Goal: Communication & Community: Answer question/provide support

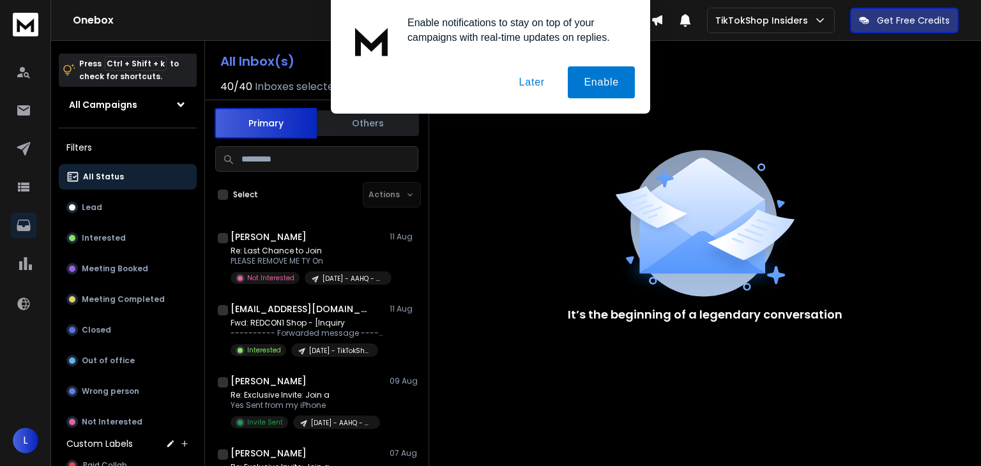
click at [542, 82] on button "Later" at bounding box center [531, 82] width 57 height 32
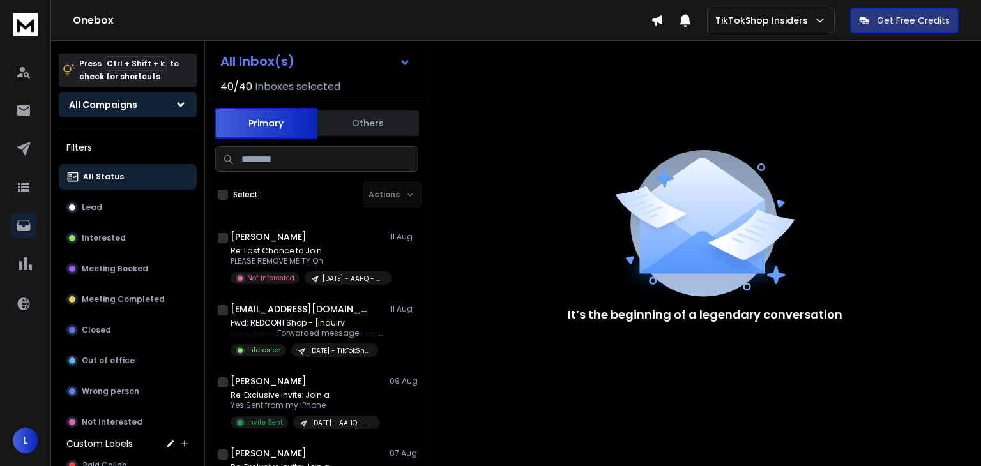
click at [117, 105] on h1 "All Campaigns" at bounding box center [103, 104] width 68 height 13
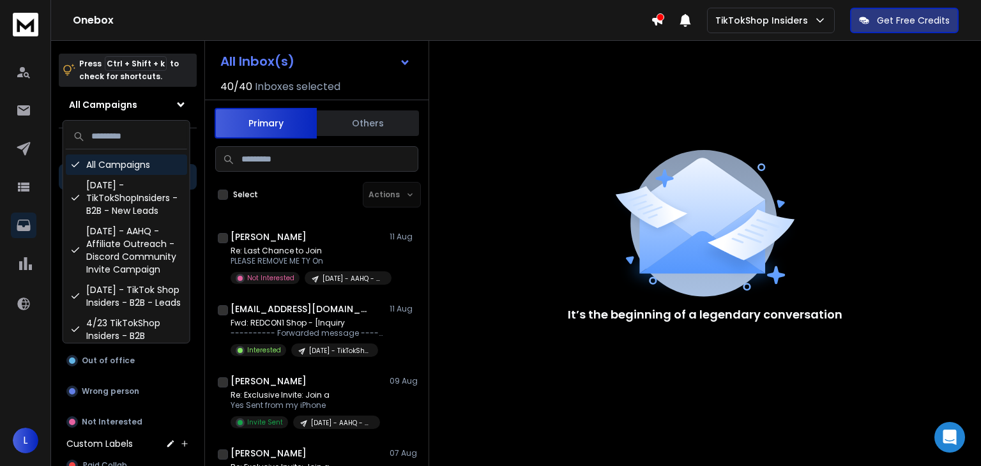
click at [112, 170] on div "All Campaigns" at bounding box center [126, 165] width 121 height 20
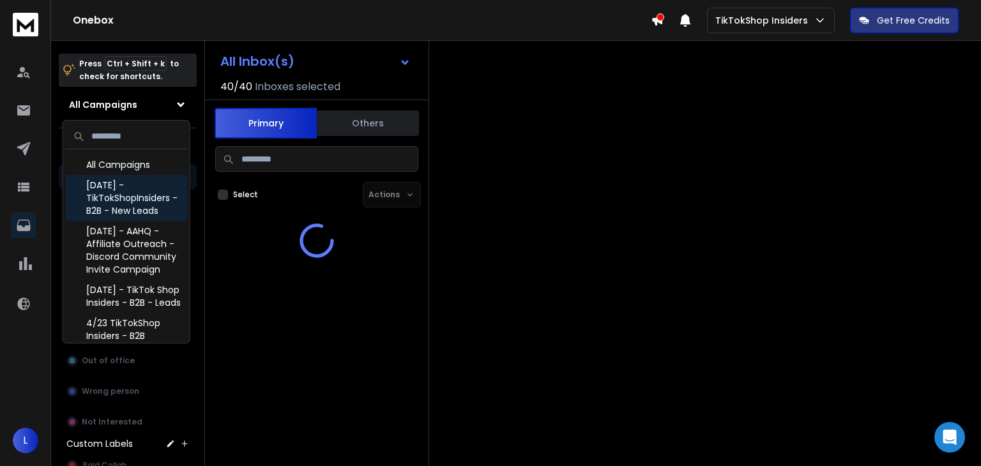
click at [112, 194] on div "[DATE] - TikTokShopInsiders - B2B - New Leads" at bounding box center [126, 198] width 121 height 46
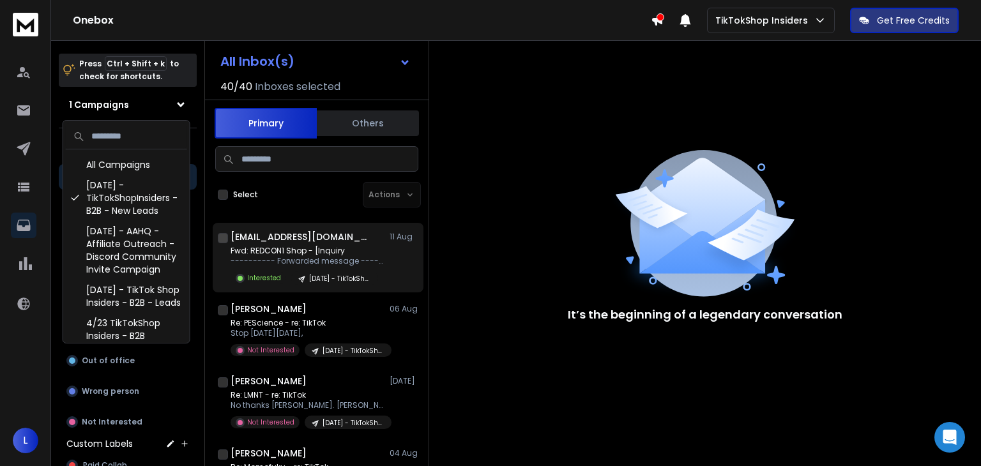
click at [276, 241] on h1 "[EMAIL_ADDRESS][DOMAIN_NAME]" at bounding box center [301, 237] width 141 height 13
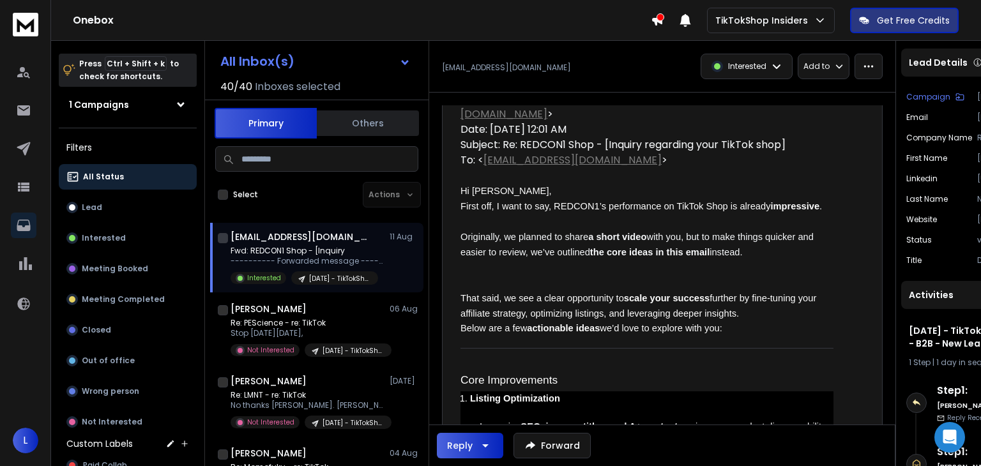
scroll to position [218, 0]
drag, startPoint x: 461, startPoint y: 188, endPoint x: 728, endPoint y: 370, distance: 322.8
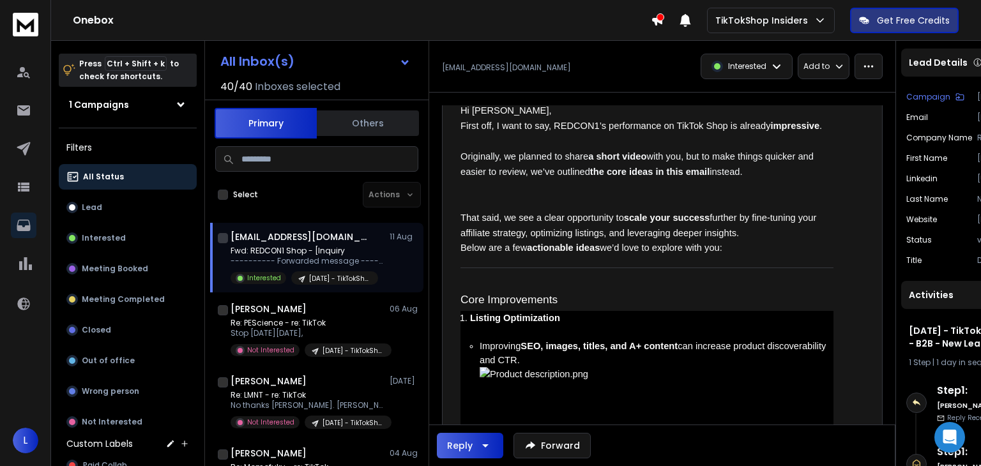
scroll to position [298, 0]
click at [503, 118] on span "First off, I want to say, REDCON1’s performance on TikTok Shop is already impre…" at bounding box center [640, 125] width 359 height 15
click at [477, 113] on span "Hi [PERSON_NAME]," at bounding box center [506, 110] width 91 height 10
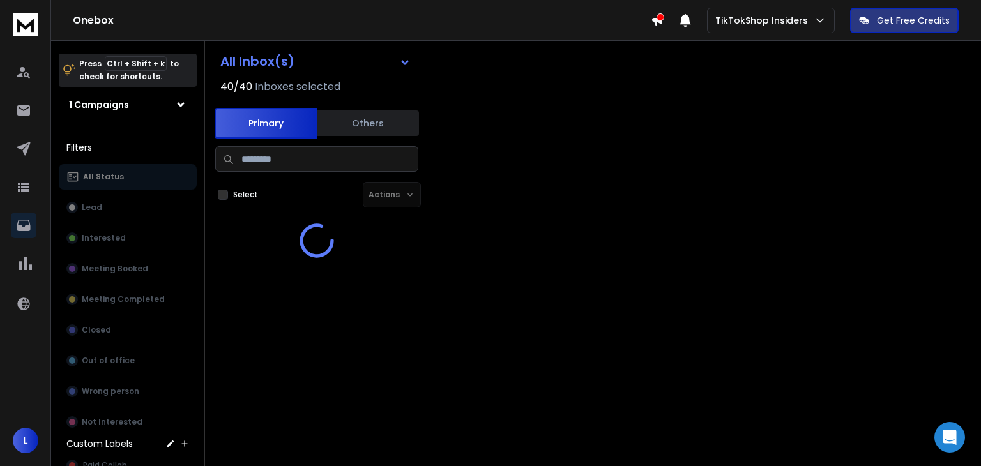
scroll to position [0, 0]
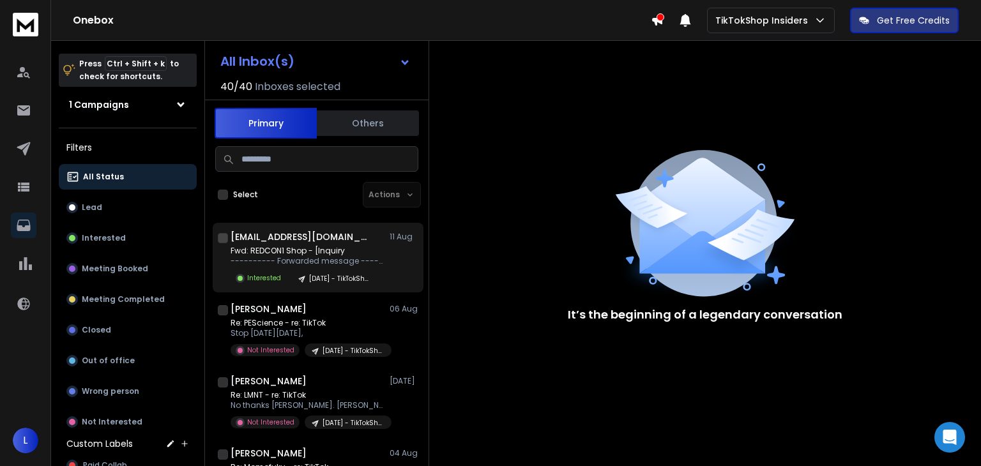
click at [312, 238] on h1 "[EMAIL_ADDRESS][DOMAIN_NAME]" at bounding box center [301, 237] width 141 height 13
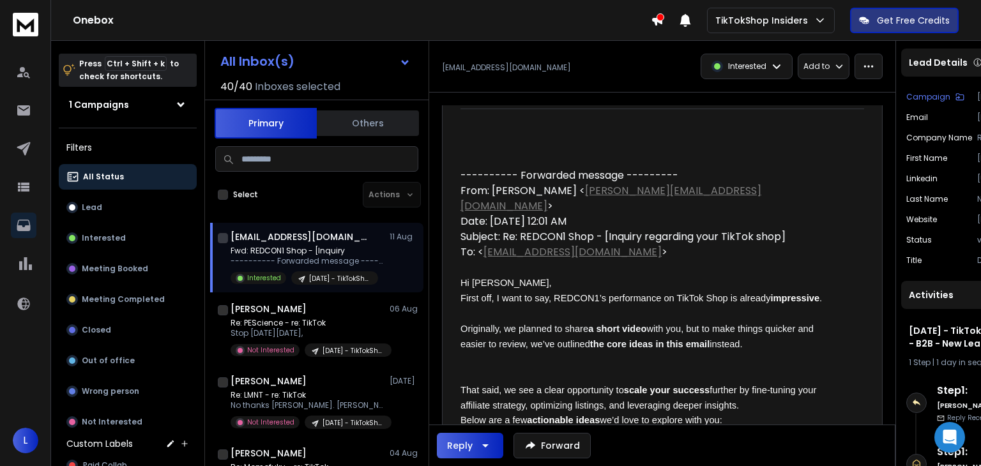
scroll to position [125, 0]
click at [476, 282] on span "Hi [PERSON_NAME]," at bounding box center [506, 283] width 91 height 10
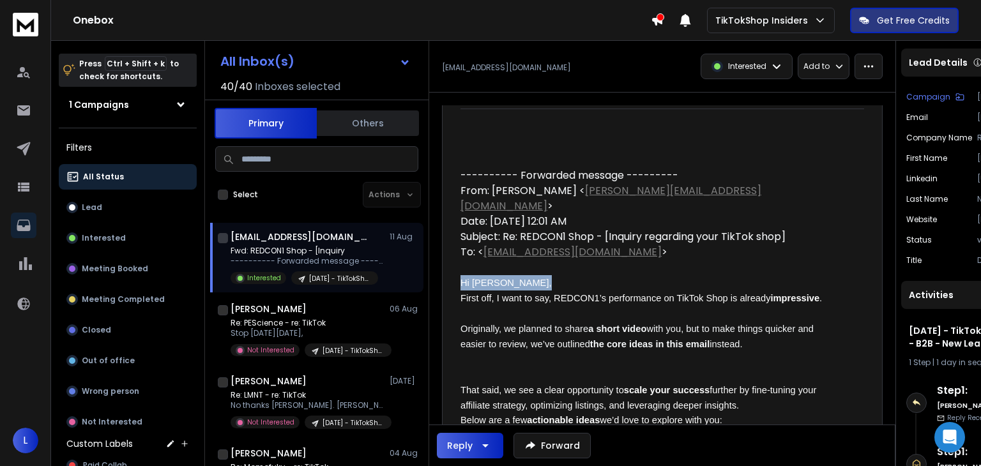
click at [476, 282] on span "Hi [PERSON_NAME]," at bounding box center [506, 283] width 91 height 10
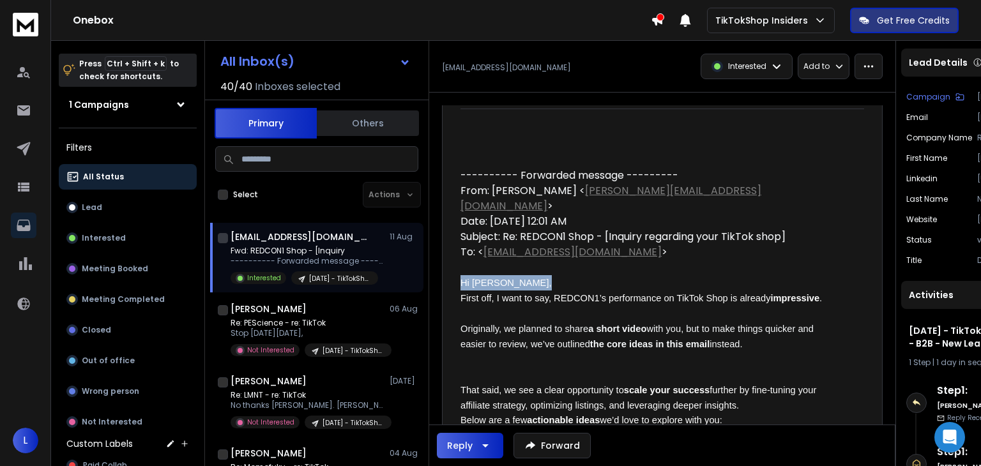
click at [476, 282] on span "Hi [PERSON_NAME]," at bounding box center [506, 283] width 91 height 10
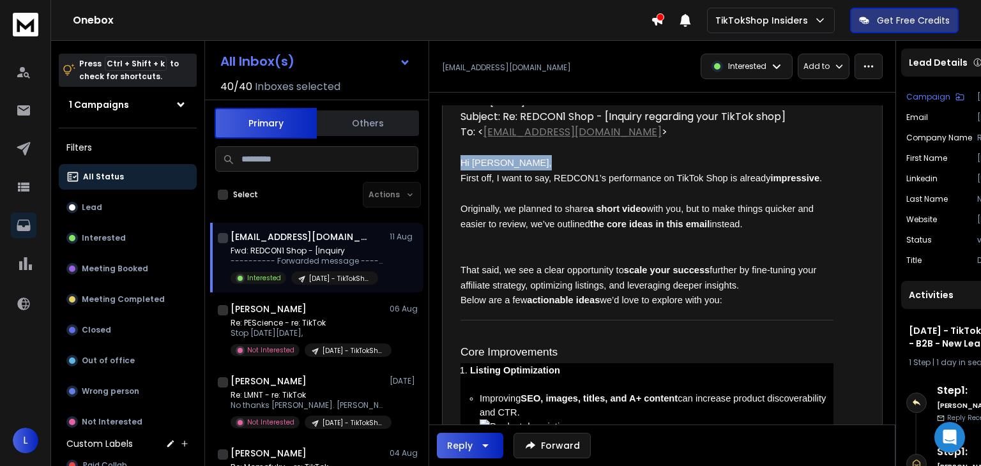
scroll to position [245, 0]
click at [464, 167] on span "Hi [PERSON_NAME]," at bounding box center [506, 163] width 91 height 10
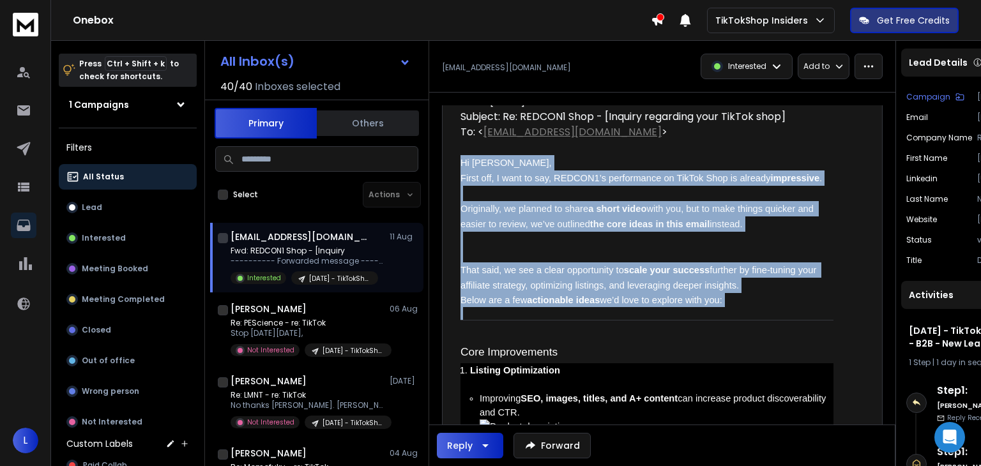
drag, startPoint x: 462, startPoint y: 161, endPoint x: 738, endPoint y: 356, distance: 338.7
click at [500, 179] on span "First off, I want to say, REDCON1’s performance on TikTok Shop is already" at bounding box center [616, 178] width 310 height 10
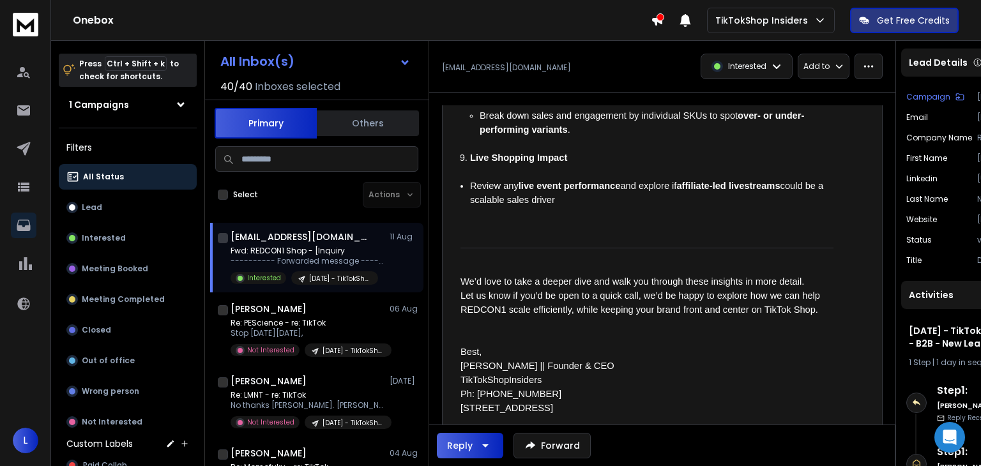
scroll to position [1965, 0]
drag, startPoint x: 462, startPoint y: 264, endPoint x: 611, endPoint y: 323, distance: 160.8
click at [611, 323] on div "Let us know if you’d be open to a quick call, we’d be happy to explore how we c…" at bounding box center [647, 351] width 373 height 126
copy span "Best, [PERSON_NAME] || Founder & CEO TikTokShopInsiders Ph: [PHONE_NUMBER][GEOG…"
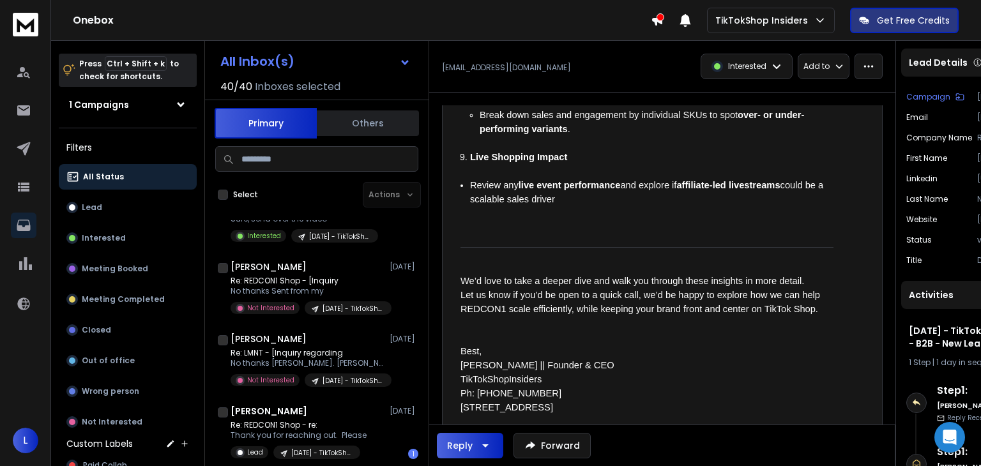
scroll to position [402, 0]
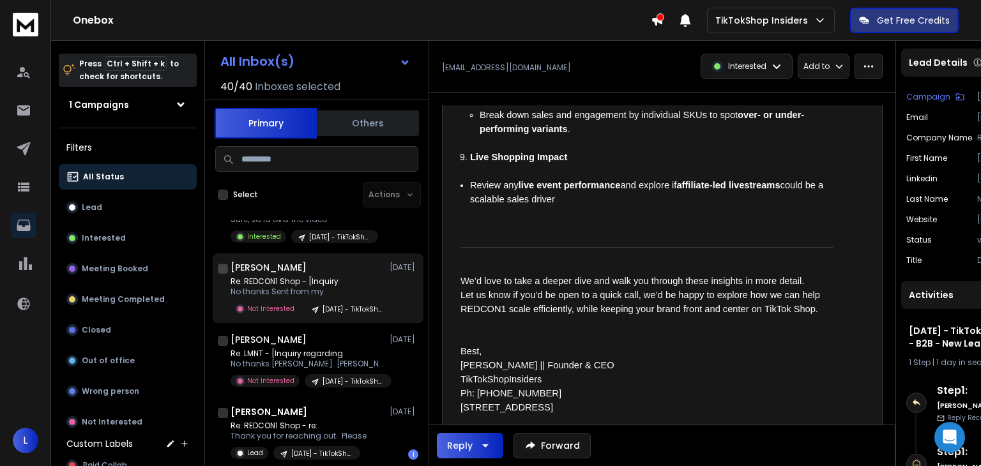
click at [335, 274] on div "[PERSON_NAME] [DATE] Re: REDCON1 Shop - [Inquiry No thanks Sent from my Not Int…" at bounding box center [325, 288] width 188 height 54
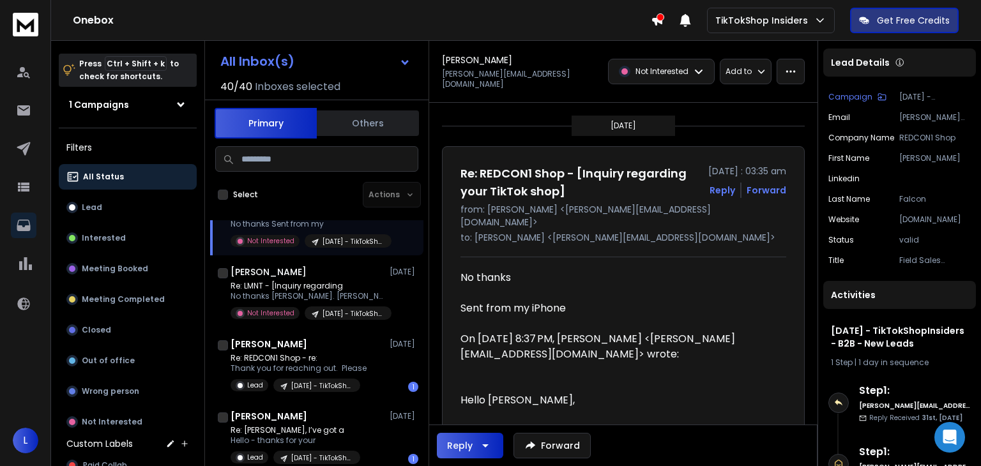
scroll to position [480, 0]
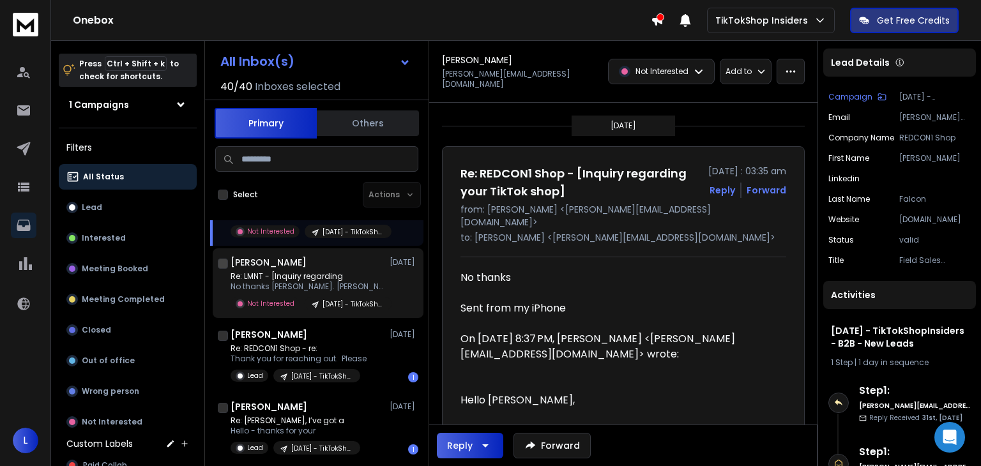
click at [298, 270] on div "[PERSON_NAME] [DATE] Re: LMNT - [Inquiry regarding No thanks [PERSON_NAME]. [PE…" at bounding box center [325, 283] width 188 height 54
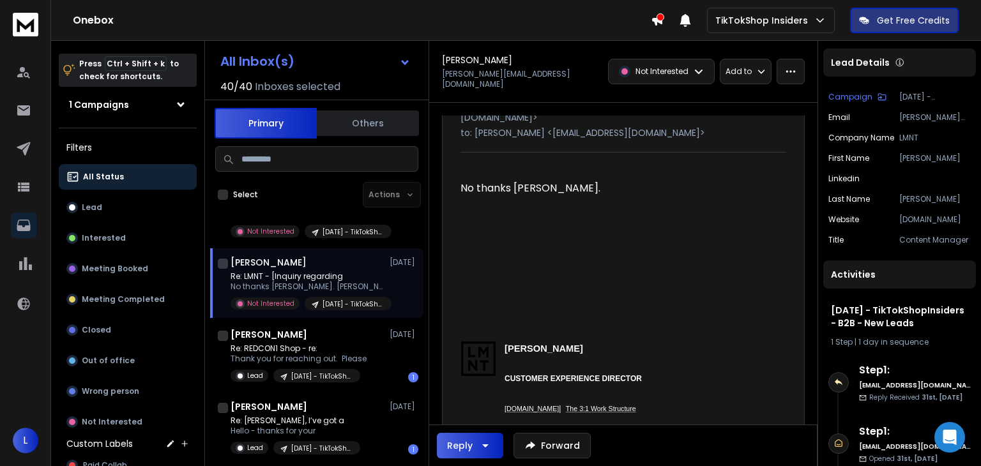
scroll to position [105, 0]
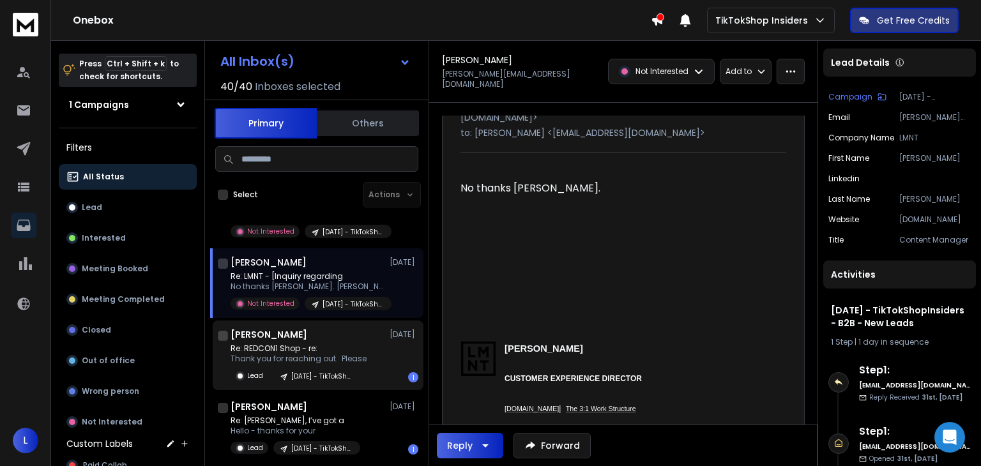
click at [321, 350] on p "Re: REDCON1 Shop - re:" at bounding box center [299, 349] width 136 height 10
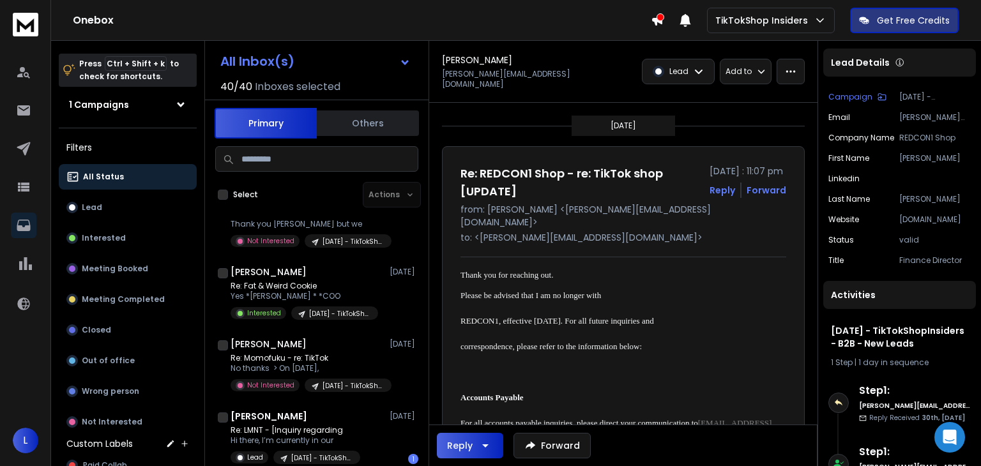
scroll to position [812, 0]
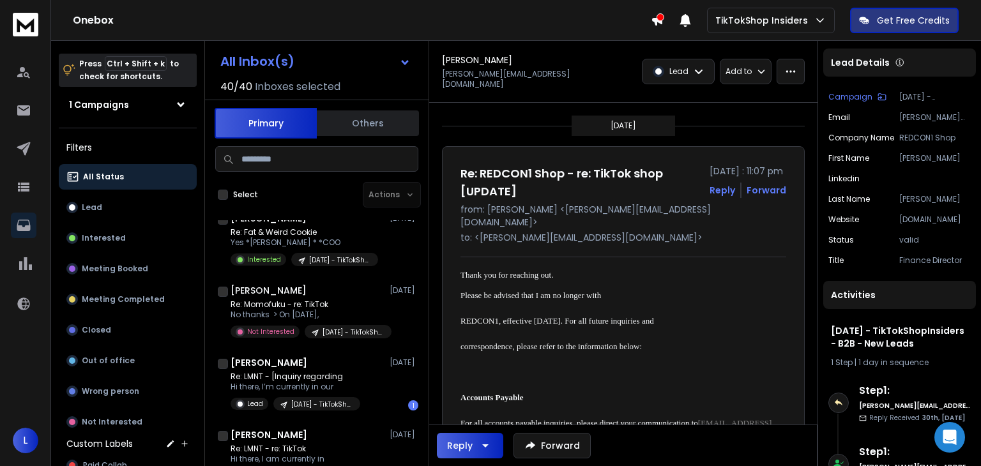
click at [321, 159] on input at bounding box center [316, 159] width 203 height 26
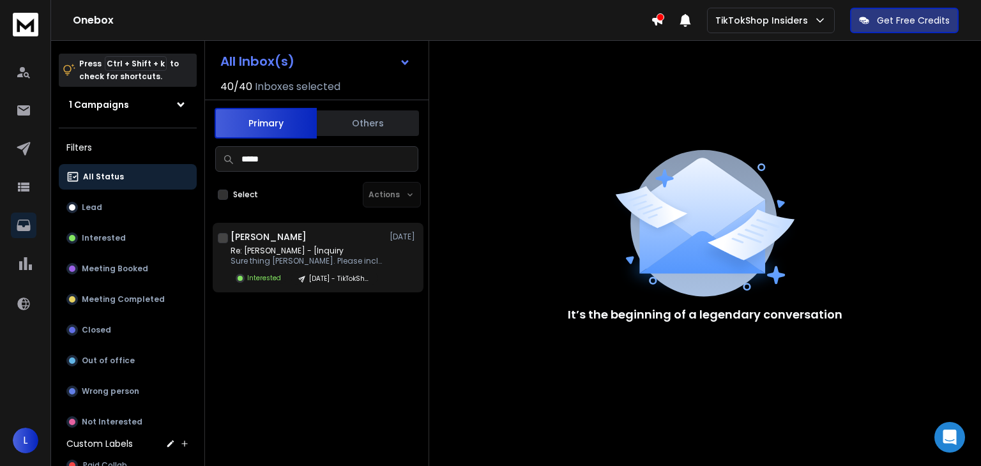
type input "*****"
click at [308, 255] on p "Re: [PERSON_NAME] - [Inquiry" at bounding box center [307, 251] width 153 height 10
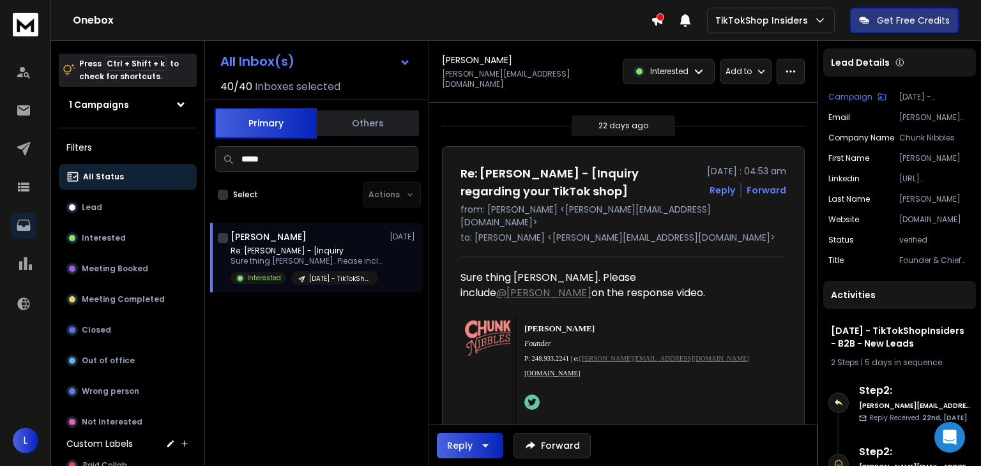
click at [463, 454] on button "Reply" at bounding box center [470, 446] width 66 height 26
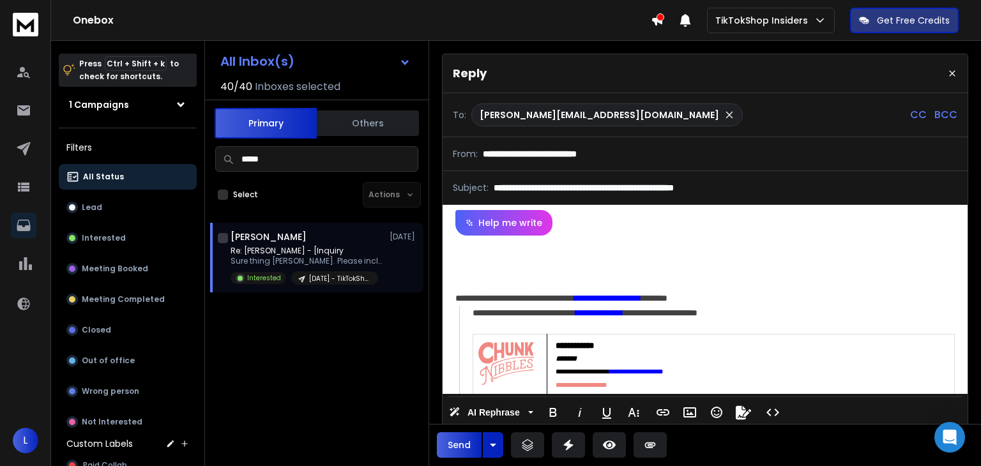
click at [948, 75] on icon at bounding box center [952, 73] width 10 height 10
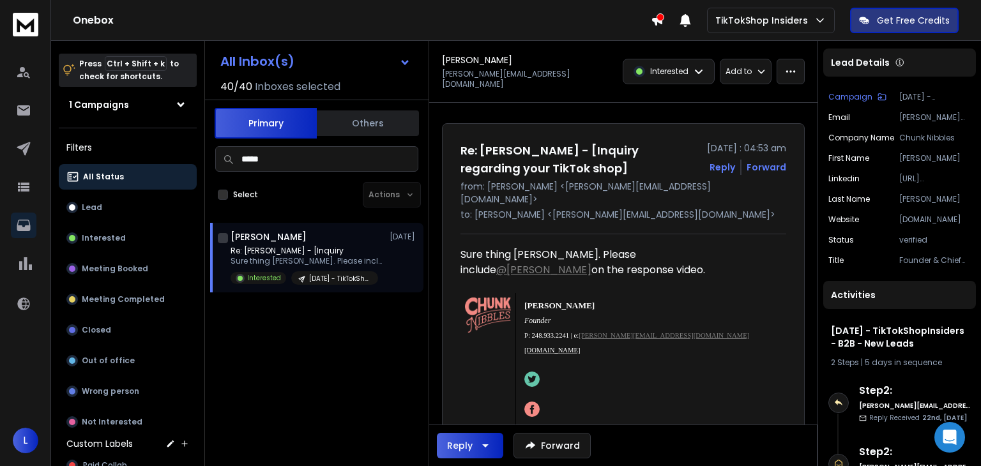
scroll to position [26, 0]
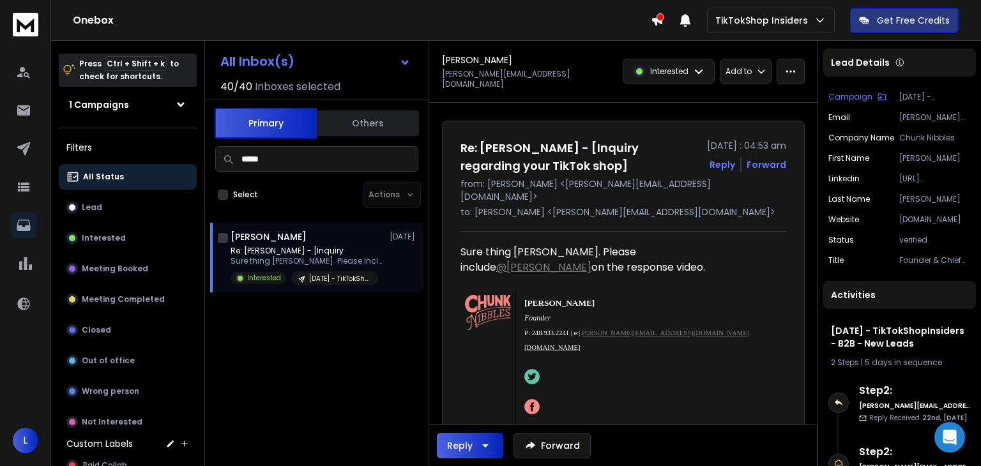
click at [591, 260] on link "@[PERSON_NAME]" at bounding box center [543, 267] width 95 height 15
click at [468, 447] on div "Reply" at bounding box center [460, 445] width 26 height 13
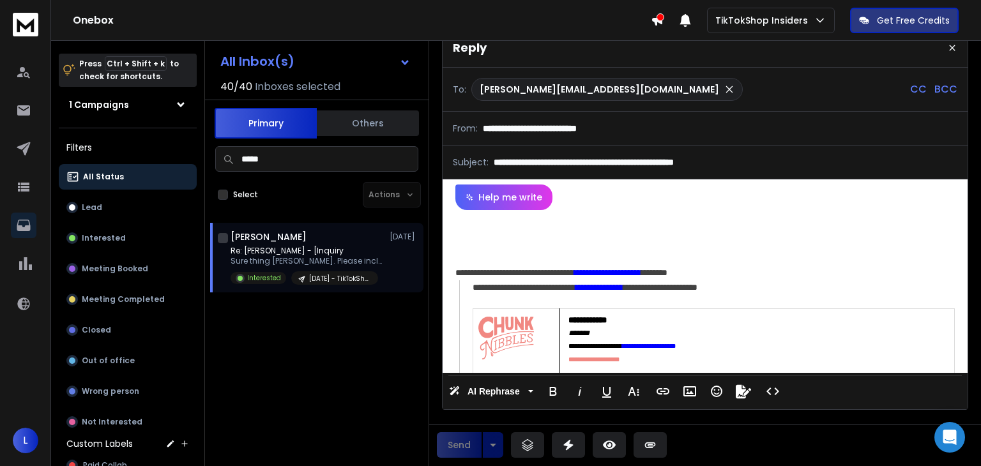
scroll to position [0, 0]
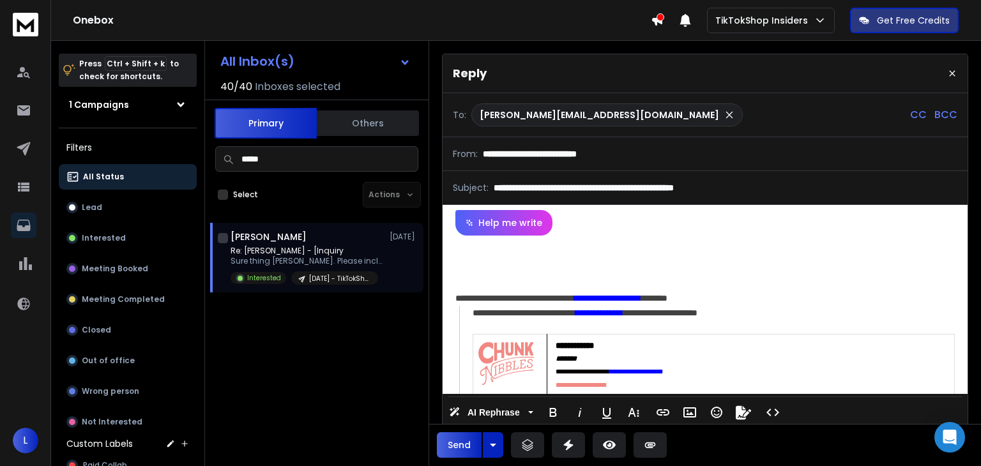
click at [910, 116] on p "CC" at bounding box center [918, 114] width 17 height 15
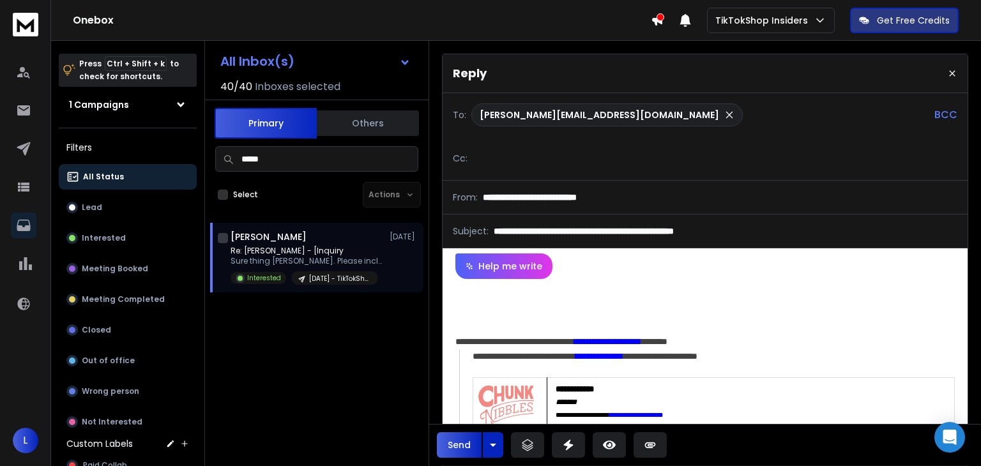
type input "**********"
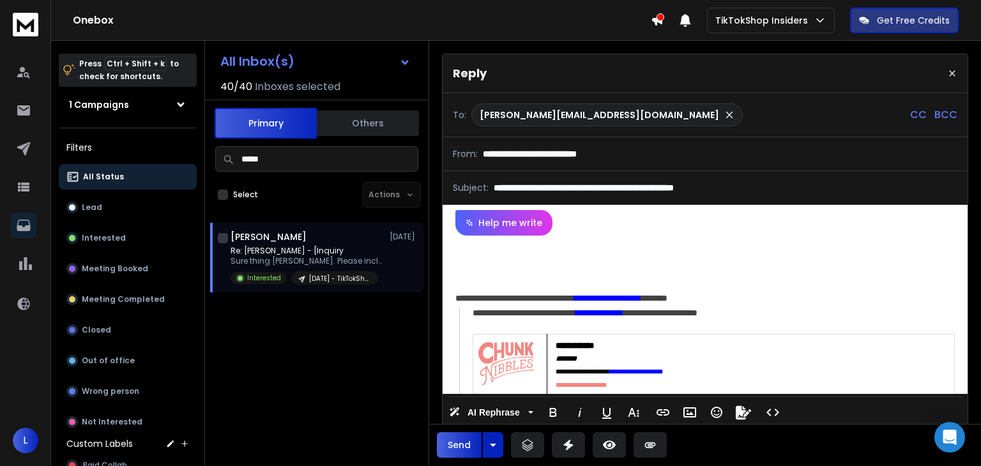
click at [626, 294] on div "**********" at bounding box center [705, 315] width 525 height 158
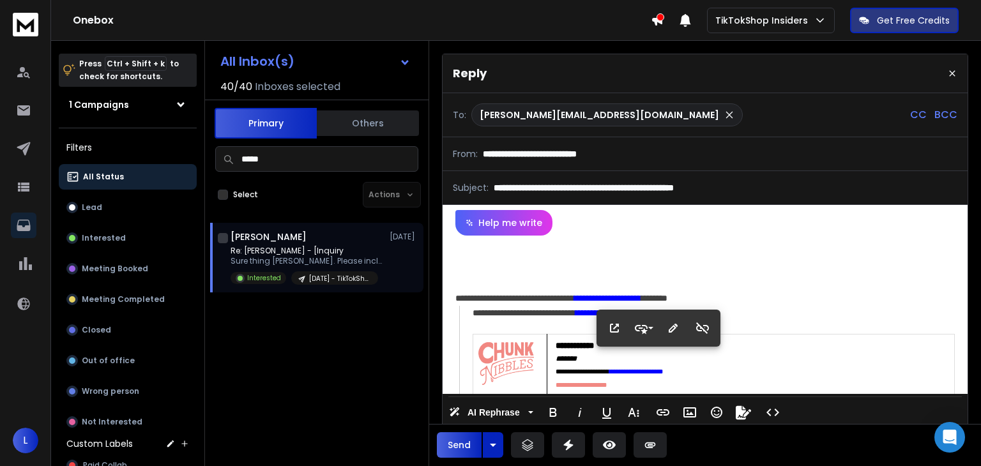
click at [594, 261] on div at bounding box center [704, 255] width 499 height 14
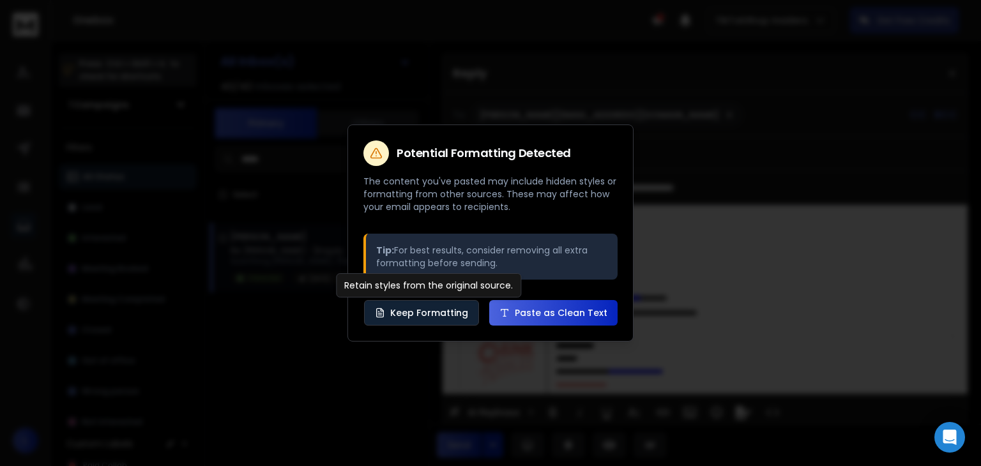
click at [443, 317] on button "Keep Formatting" at bounding box center [421, 313] width 115 height 26
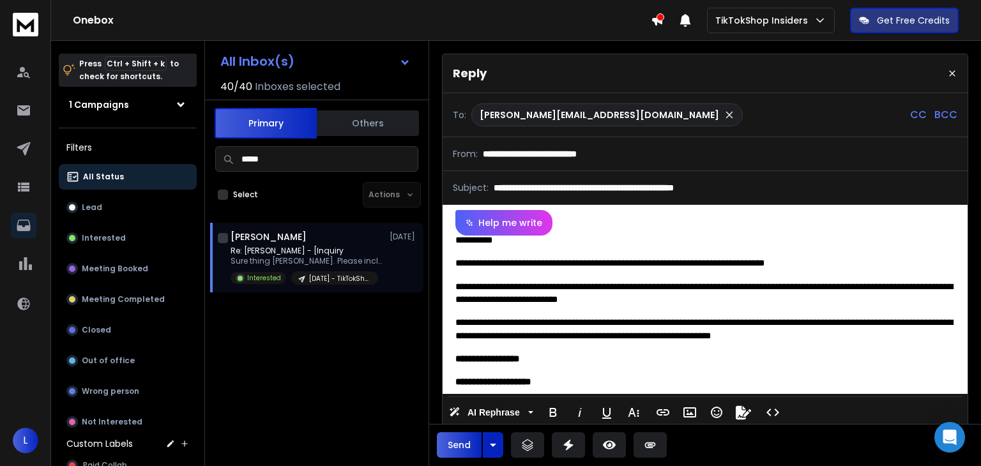
scroll to position [0, 0]
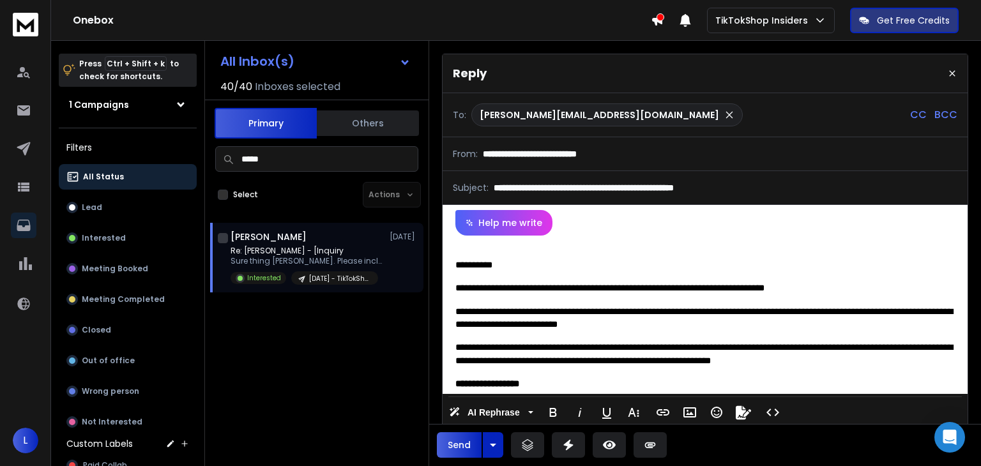
click at [492, 264] on span "**********" at bounding box center [473, 265] width 37 height 9
click at [748, 123] on input at bounding box center [792, 114] width 89 height 23
click at [917, 116] on p "CC" at bounding box center [918, 114] width 17 height 15
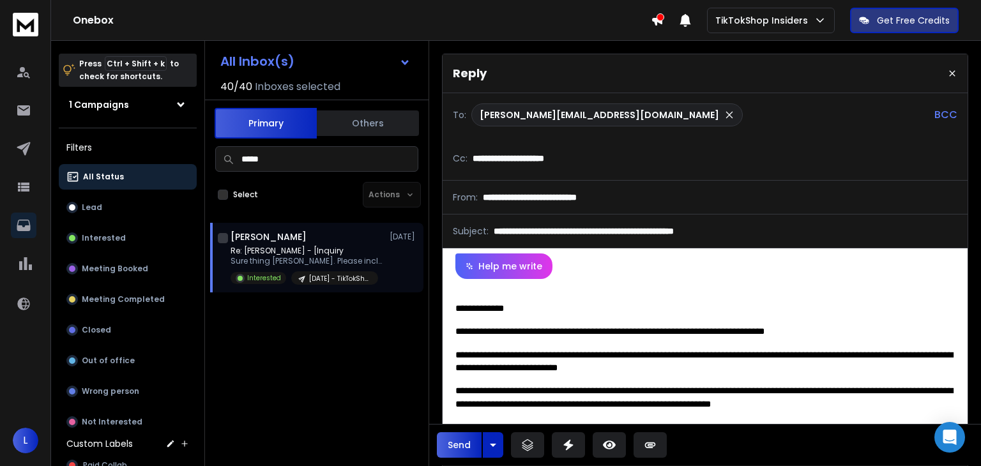
scroll to position [0, 1]
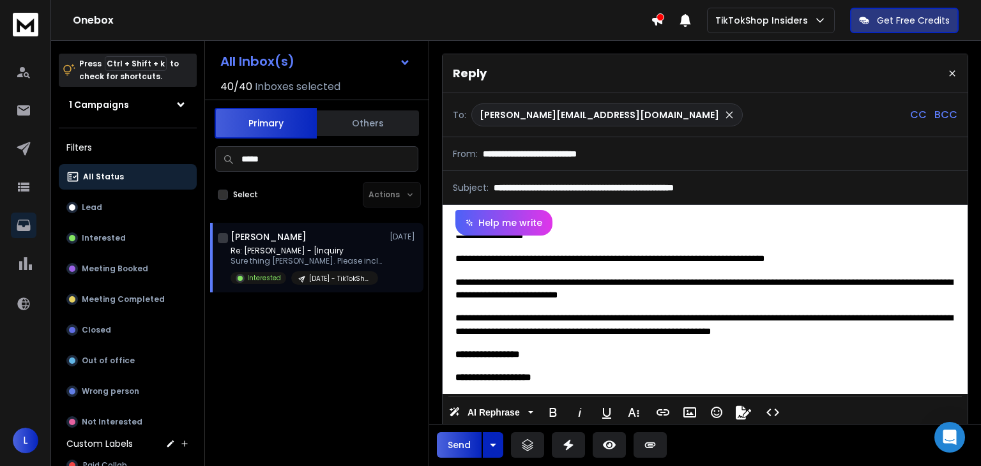
scroll to position [0, 0]
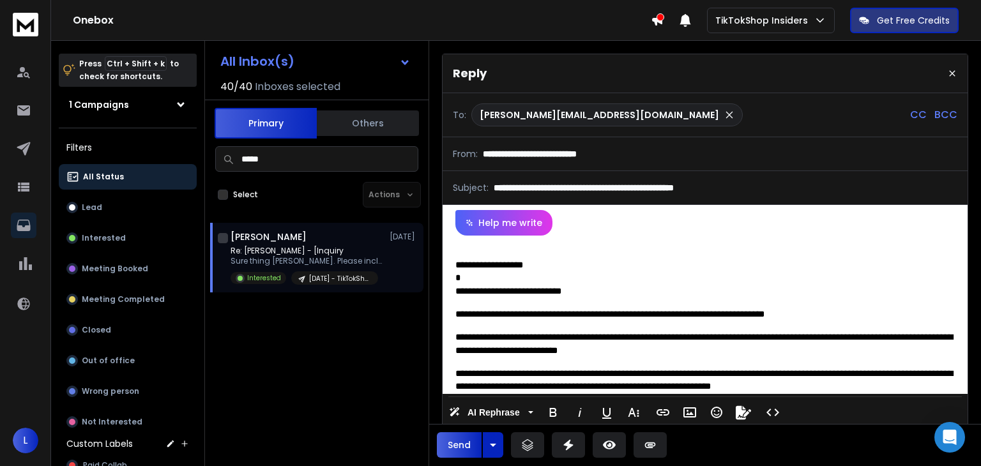
click at [452, 451] on button "Send" at bounding box center [459, 445] width 45 height 26
